Goal: Task Accomplishment & Management: Use online tool/utility

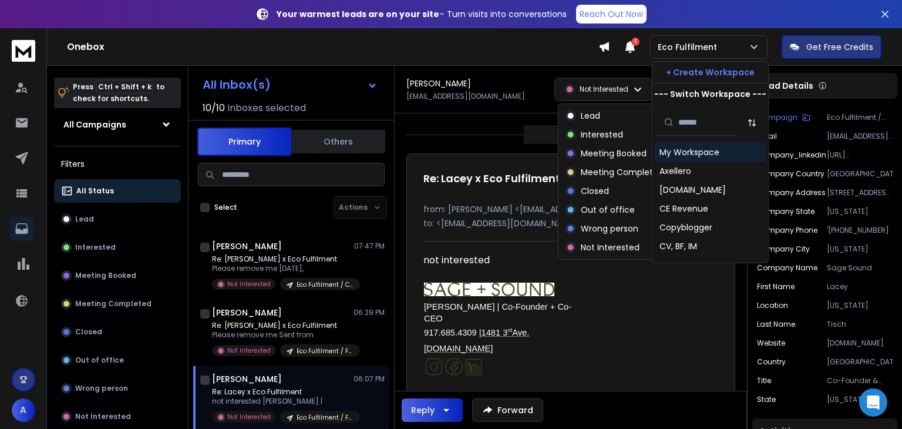
click at [600, 85] on p "Not Interested" at bounding box center [604, 89] width 49 height 9
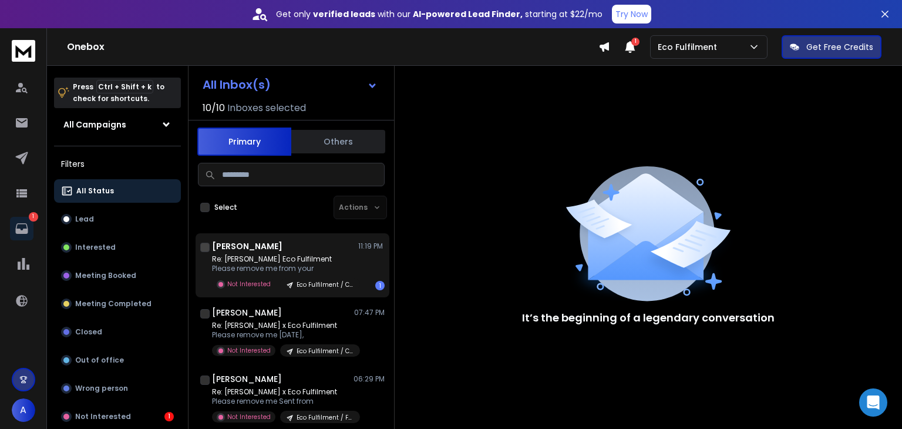
click at [311, 247] on div "Natalie Gill 11:19 PM" at bounding box center [298, 246] width 173 height 12
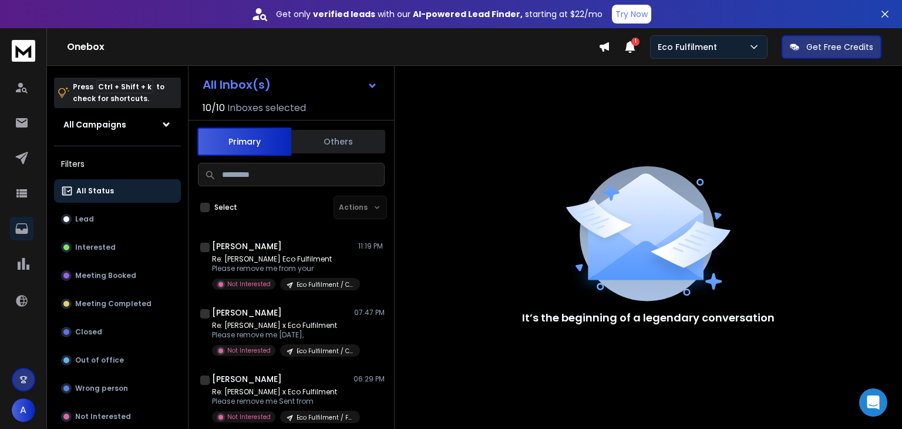
click at [691, 41] on p "Eco Fulfilment" at bounding box center [690, 47] width 64 height 12
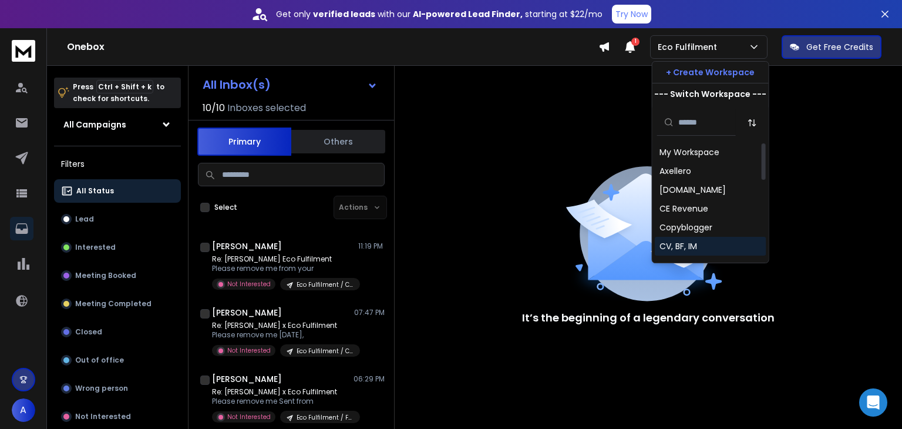
click at [700, 242] on div "CV, BF, IM" at bounding box center [711, 246] width 112 height 19
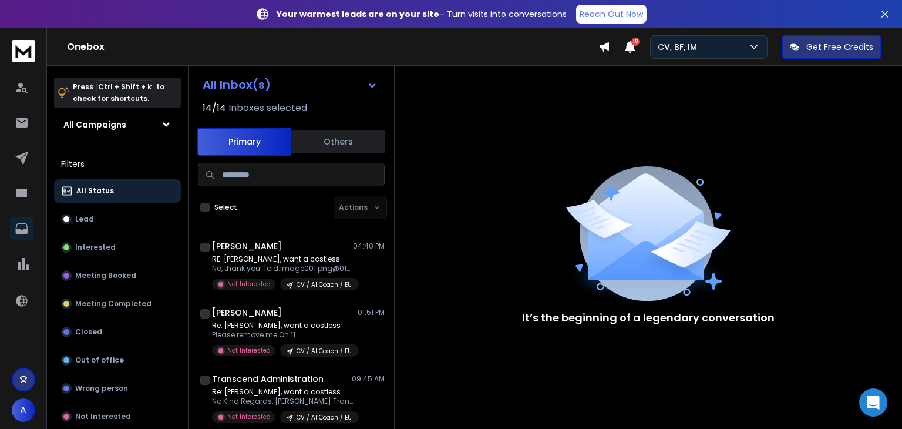
click at [710, 52] on div "CV, BF, IM" at bounding box center [709, 47] width 102 height 12
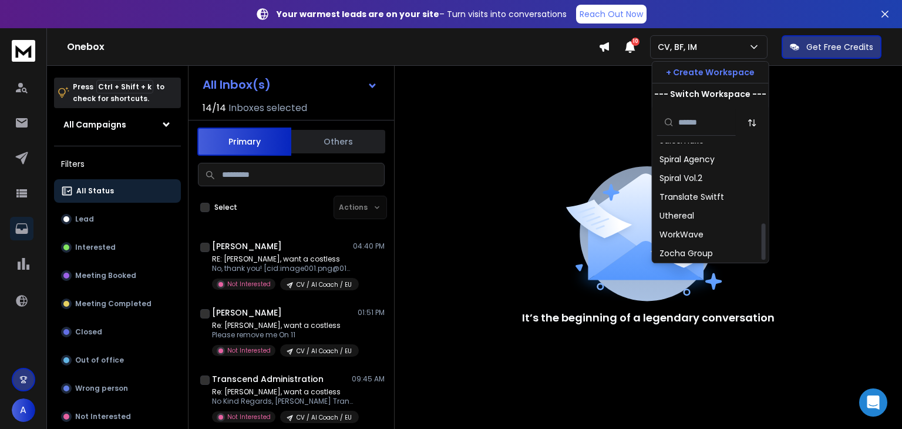
scroll to position [258, 0]
drag, startPoint x: 763, startPoint y: 163, endPoint x: 745, endPoint y: 275, distance: 114.1
click at [762, 260] on div at bounding box center [764, 241] width 4 height 36
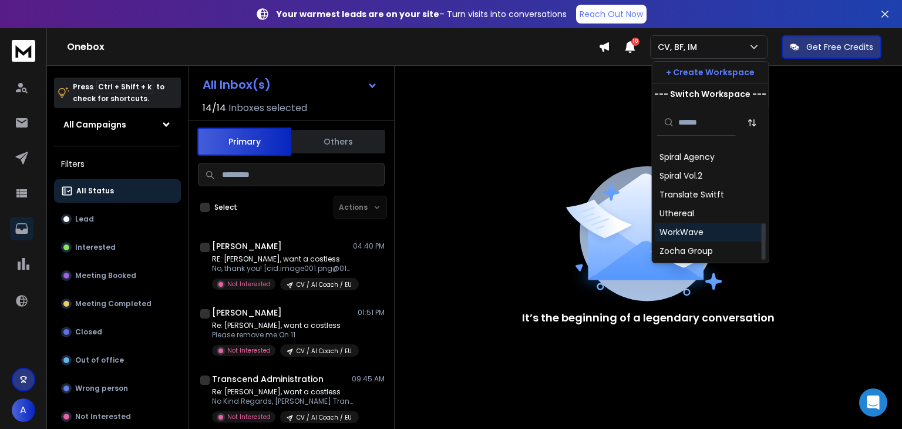
click at [722, 231] on div "WorkWave" at bounding box center [711, 232] width 112 height 19
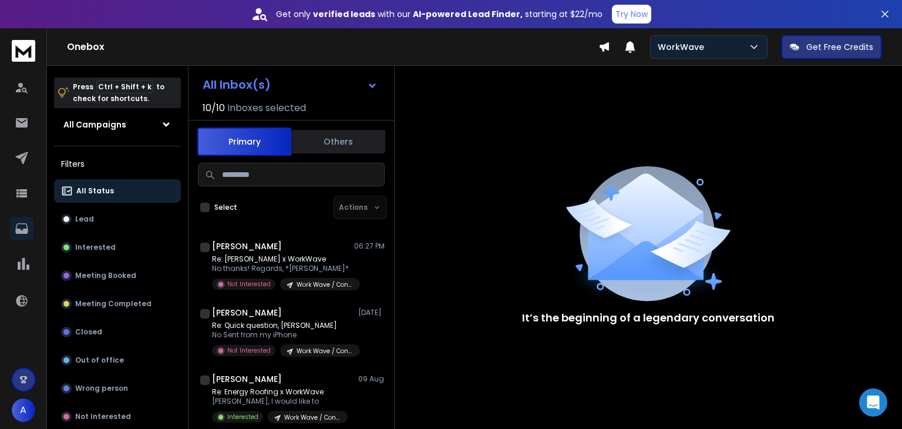
click at [702, 48] on p "WorkWave" at bounding box center [683, 47] width 51 height 12
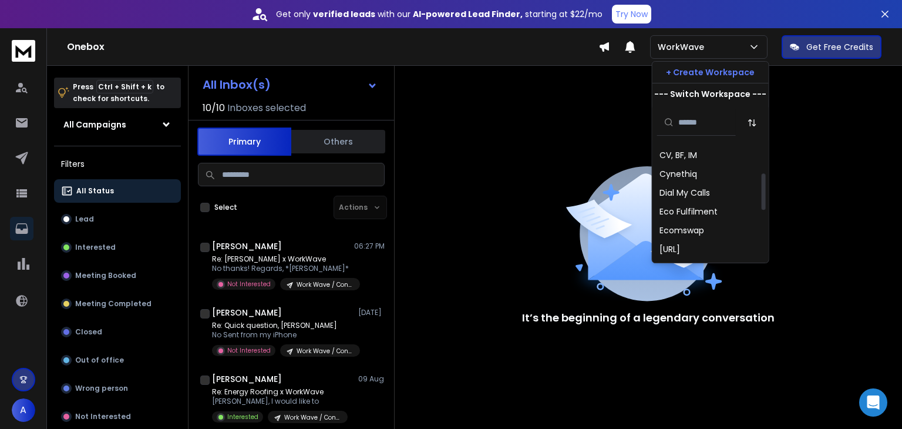
scroll to position [97, 0]
drag, startPoint x: 764, startPoint y: 159, endPoint x: 767, endPoint y: 189, distance: 30.1
click at [766, 189] on div at bounding box center [764, 191] width 4 height 36
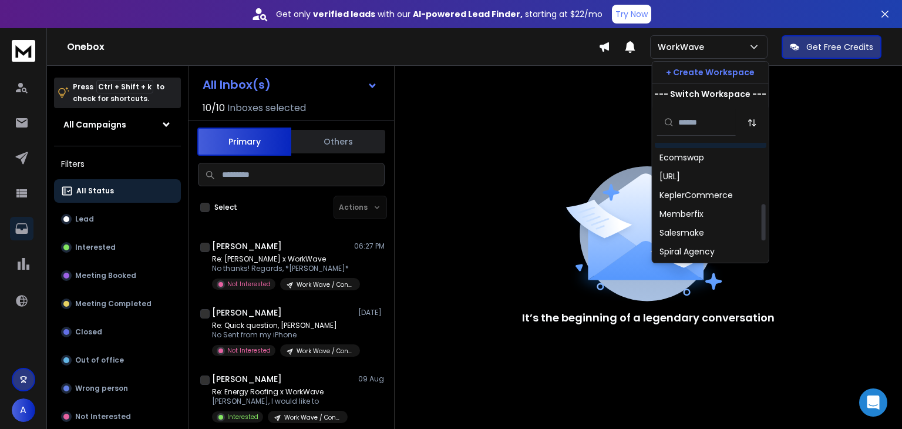
scroll to position [200, 0]
drag, startPoint x: 764, startPoint y: 198, endPoint x: 757, endPoint y: 230, distance: 33.1
click at [762, 230] on div at bounding box center [764, 222] width 4 height 36
click at [718, 200] on div "Salesmake" at bounding box center [711, 196] width 112 height 19
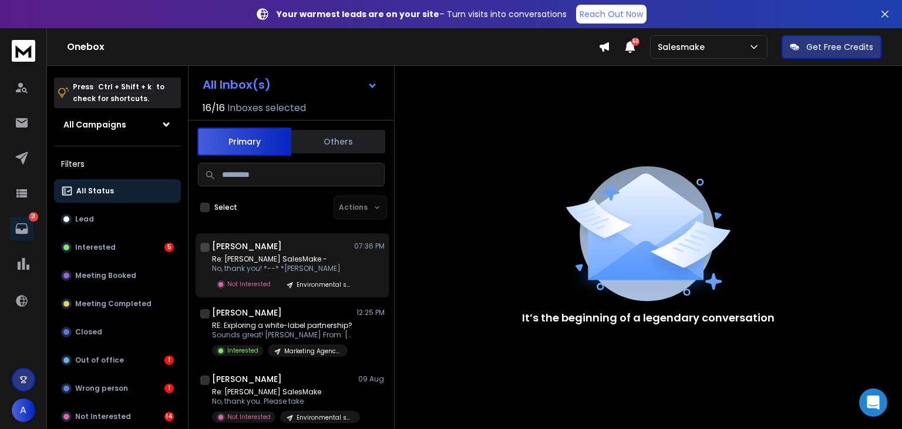
click at [329, 244] on div "[PERSON_NAME] 07:36 PM" at bounding box center [298, 246] width 173 height 12
